Goal: Task Accomplishment & Management: Manage account settings

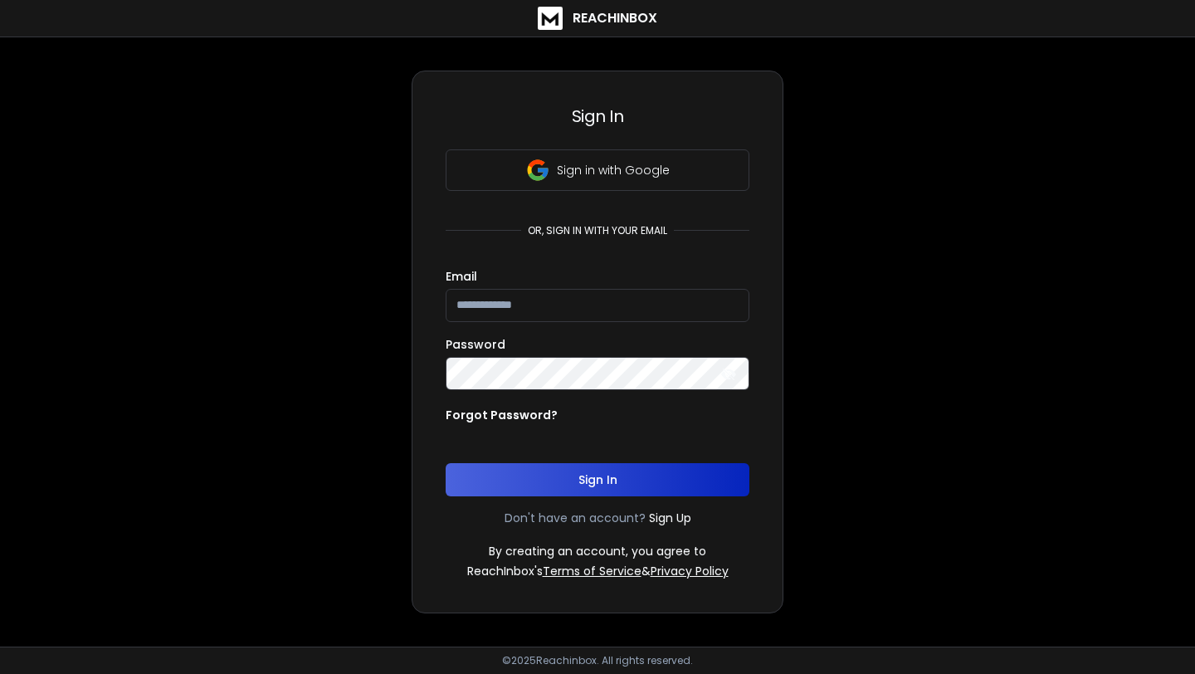
click at [526, 310] on input "email" at bounding box center [598, 305] width 304 height 33
type input "**********"
click at [611, 468] on button "Sign In" at bounding box center [598, 479] width 304 height 33
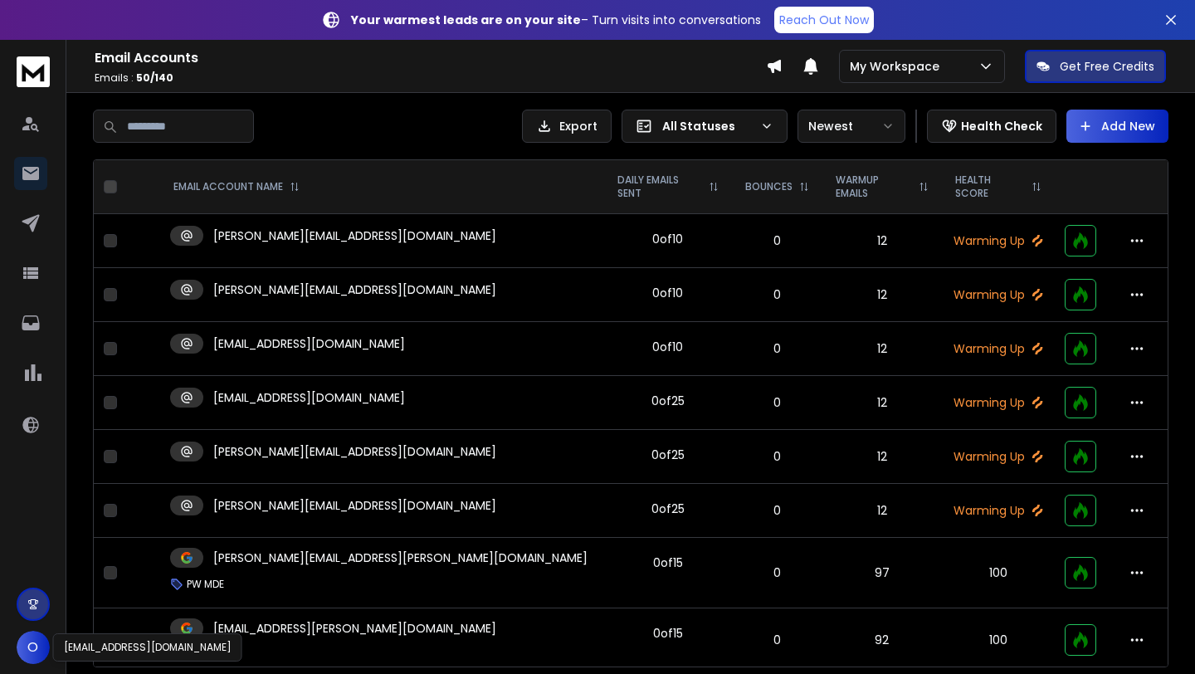
click at [36, 651] on span "O" at bounding box center [33, 647] width 33 height 33
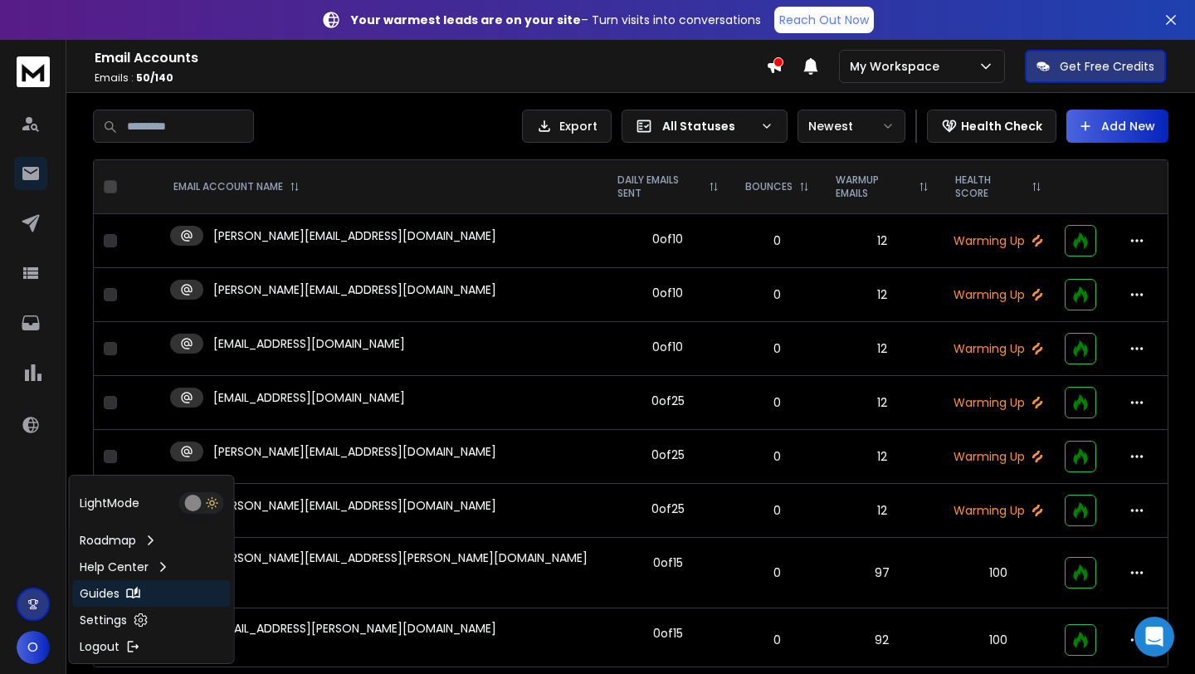
click at [202, 498] on button "button" at bounding box center [201, 503] width 45 height 22
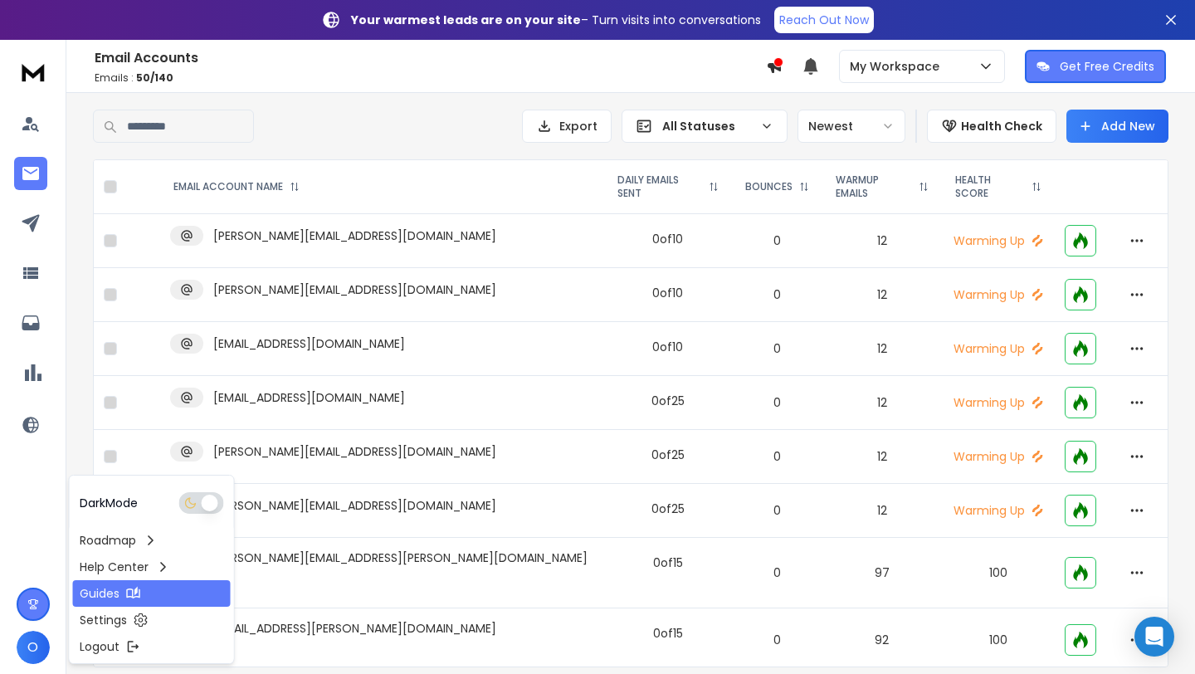
click at [372, 94] on div "Export All Statuses Newest Health Check Add New EMAIL ACCOUNT NAME DAILY EMAILS…" at bounding box center [630, 388] width 1129 height 591
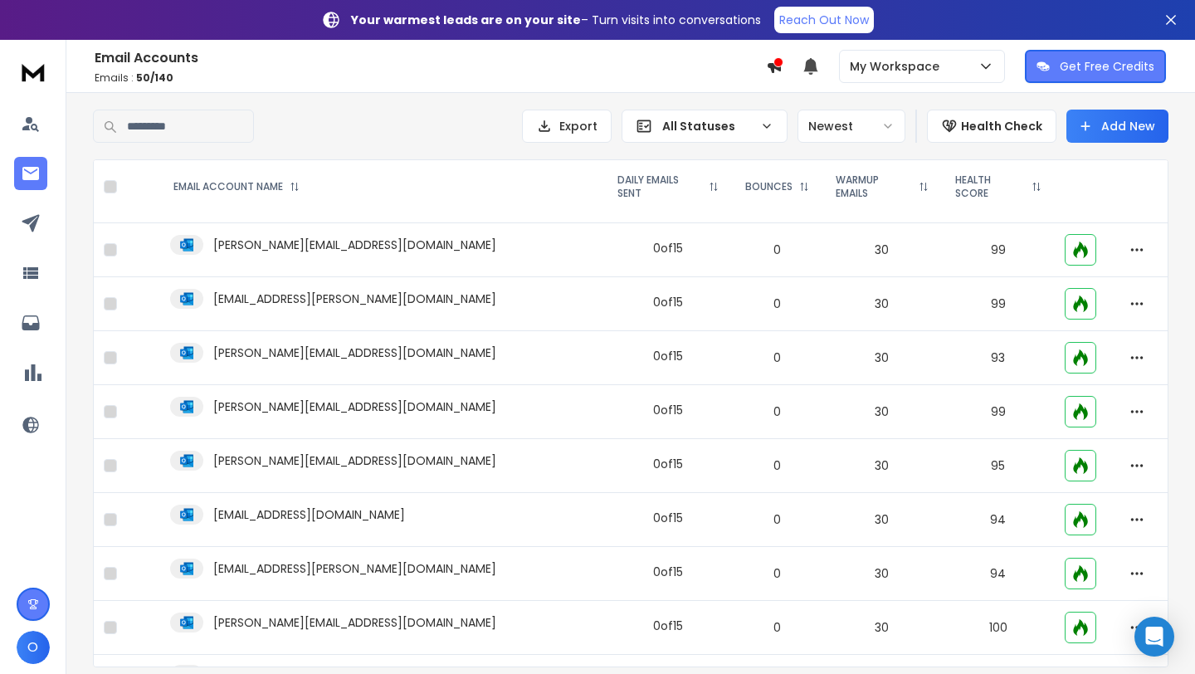
scroll to position [765, 0]
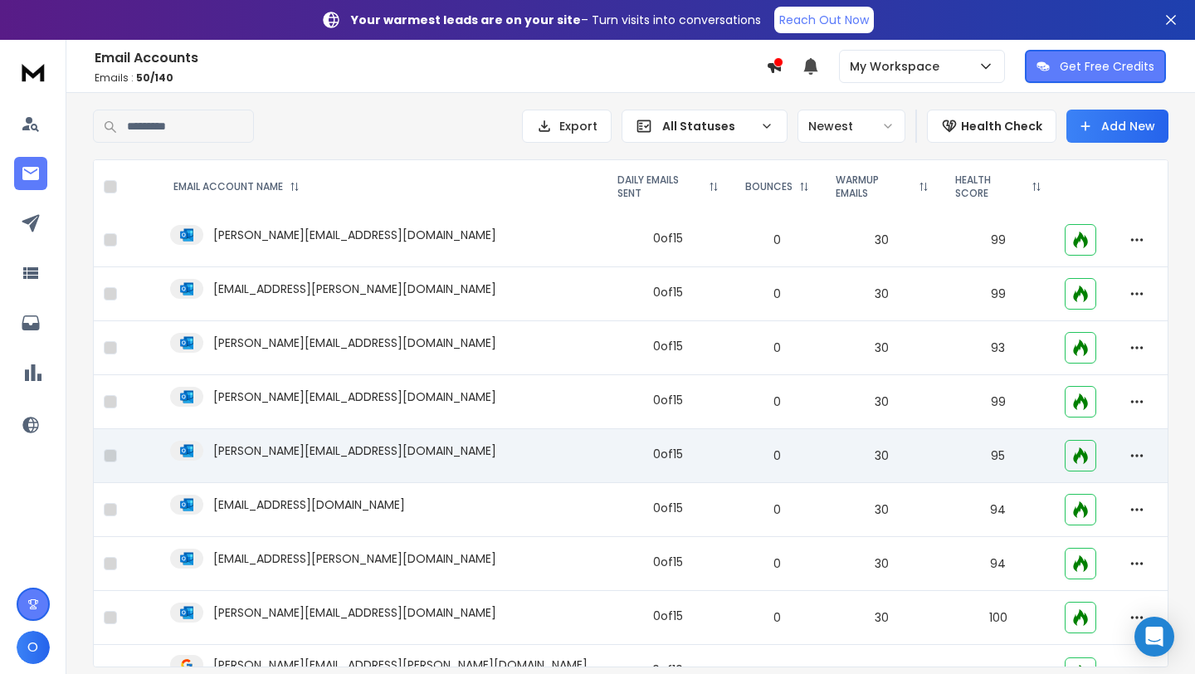
click at [381, 449] on td "[PERSON_NAME][EMAIL_ADDRESS][DOMAIN_NAME]" at bounding box center [382, 456] width 444 height 54
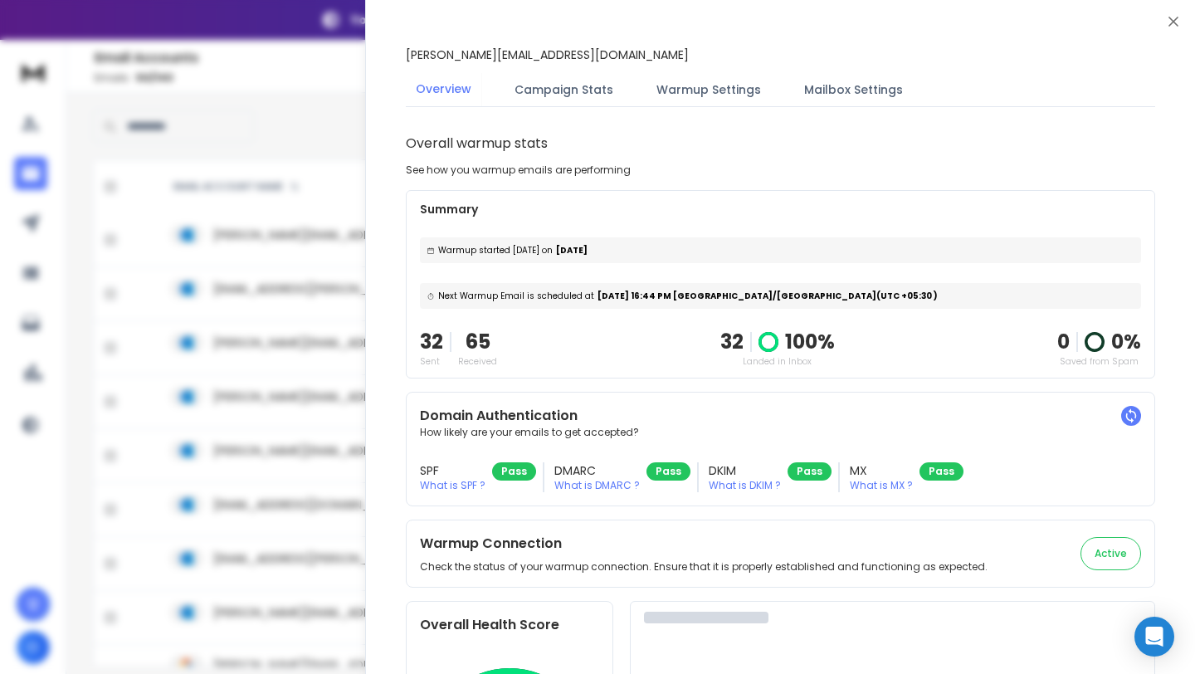
click at [554, 95] on button "Campaign Stats" at bounding box center [564, 89] width 119 height 37
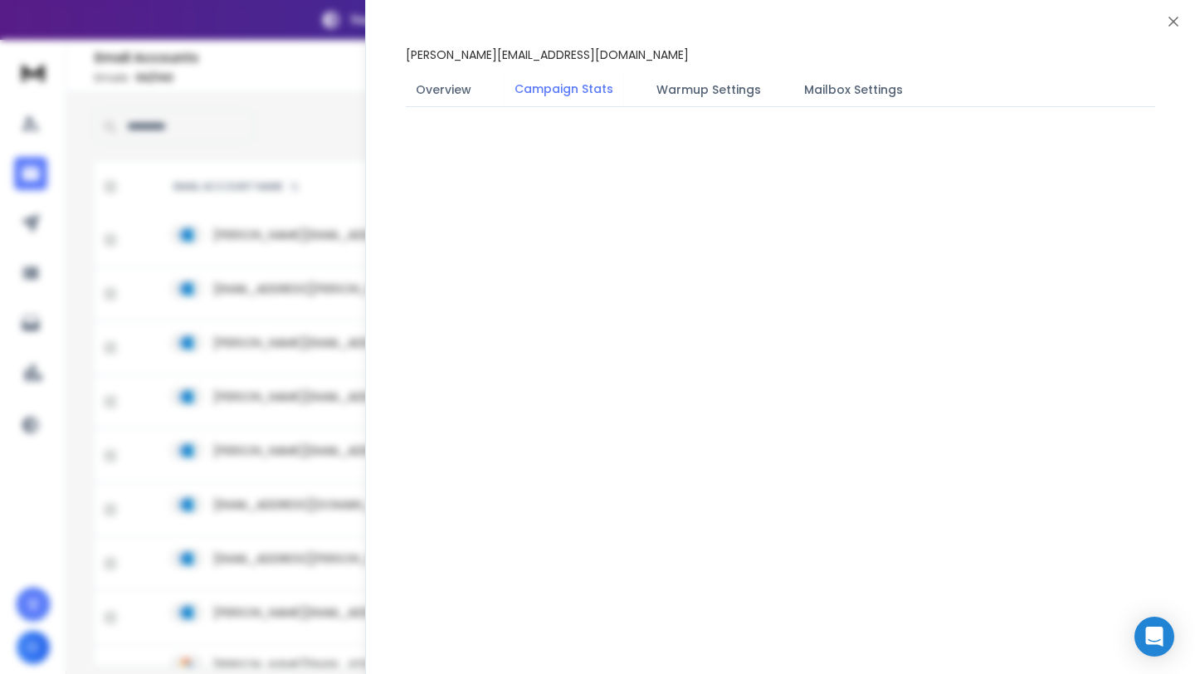
click at [688, 93] on button "Warmup Settings" at bounding box center [708, 89] width 124 height 37
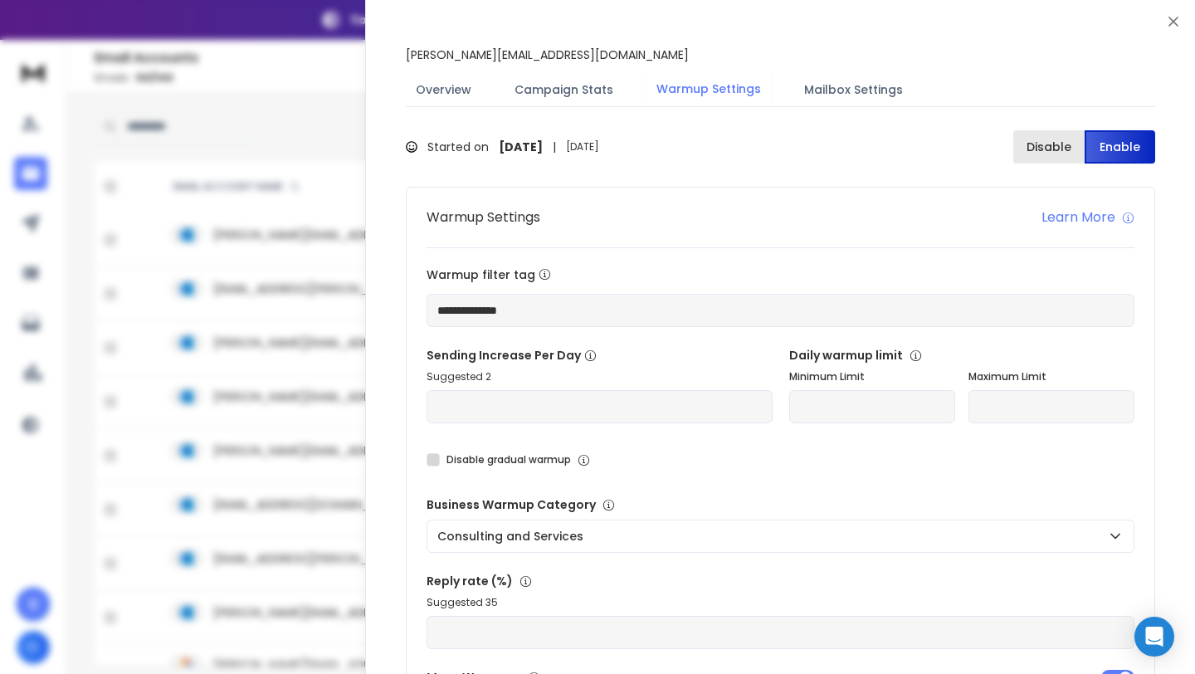
click at [815, 90] on button "Mailbox Settings" at bounding box center [853, 89] width 119 height 37
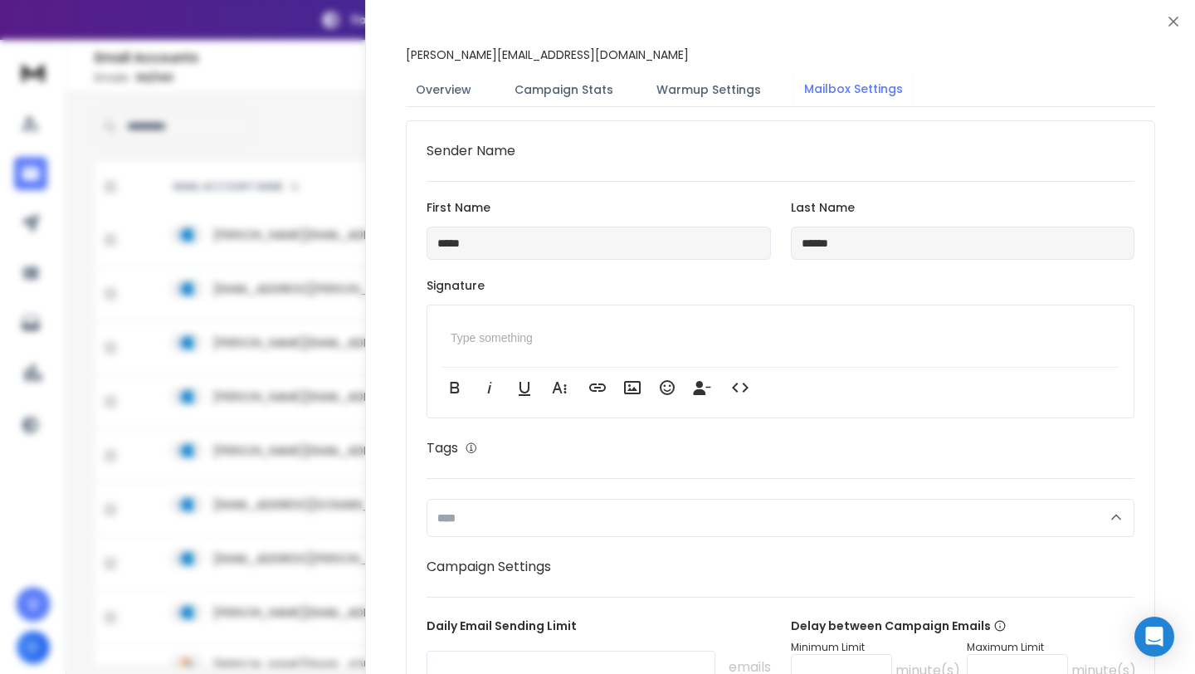
click at [818, 236] on input "******" at bounding box center [963, 243] width 344 height 33
click at [209, 370] on div at bounding box center [597, 337] width 1195 height 674
